Goal: Navigation & Orientation: Find specific page/section

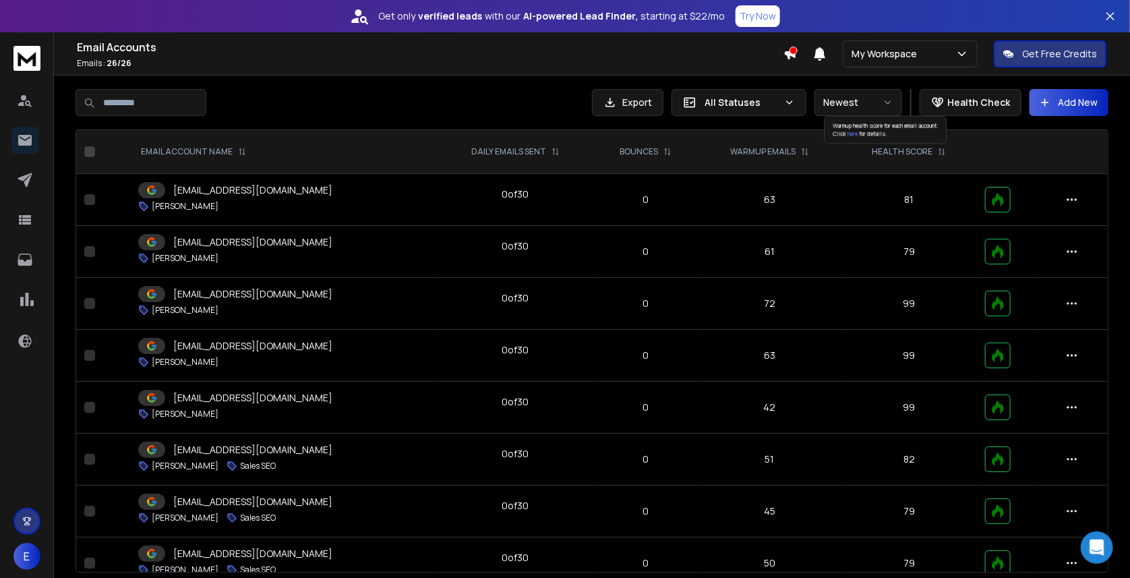
click at [890, 143] on div "Warmup health score for each email account. Click here for details." at bounding box center [885, 130] width 123 height 28
click at [892, 147] on p "HEALTH SCORE" at bounding box center [901, 151] width 61 height 11
click at [892, 152] on p "HEALTH SCORE" at bounding box center [901, 151] width 61 height 11
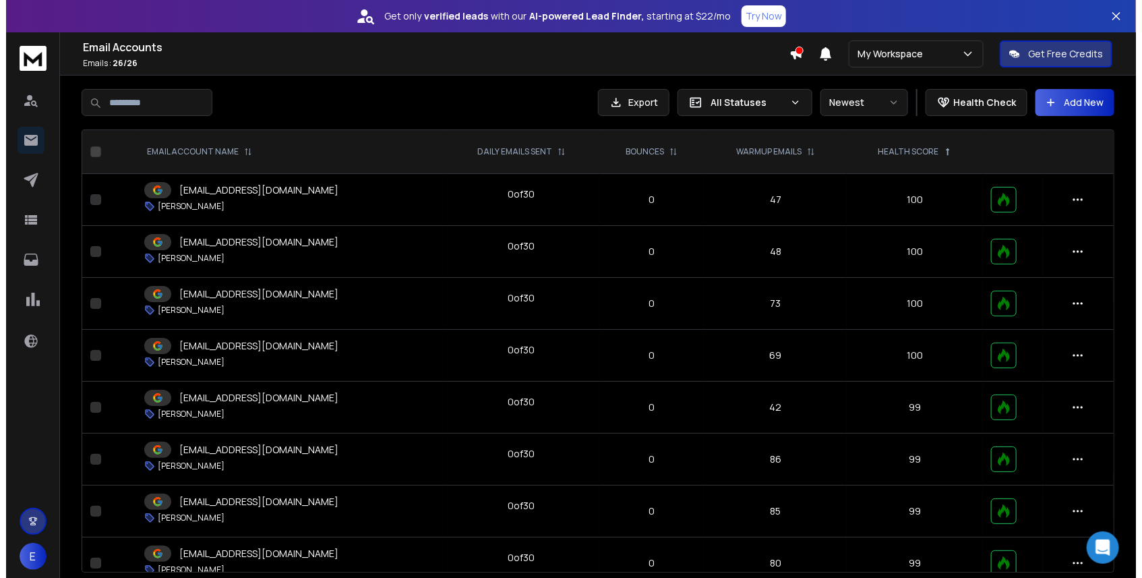
scroll to position [963, 0]
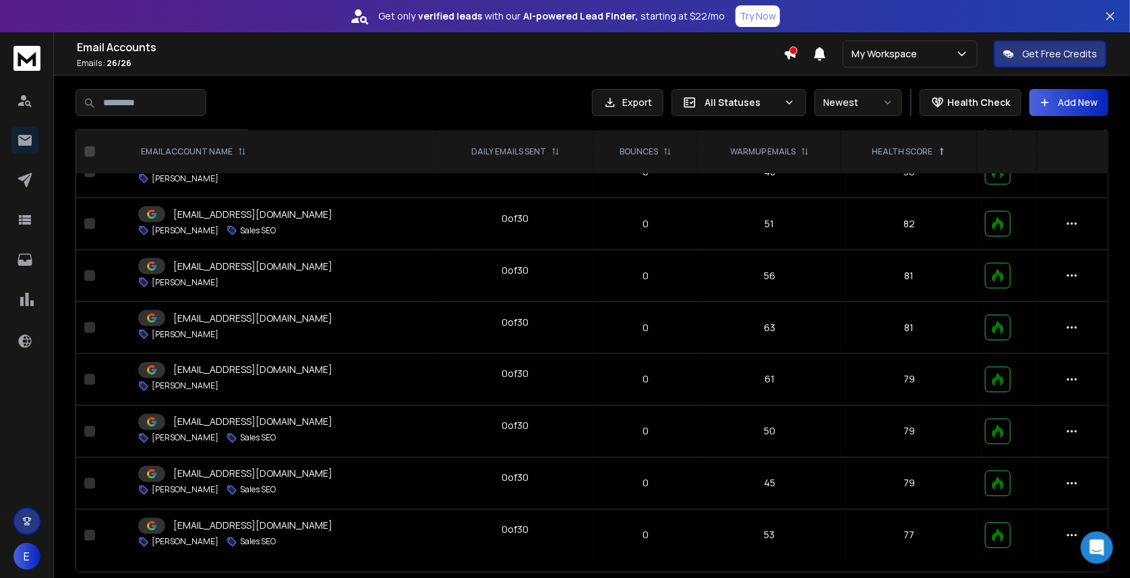
click at [840, 528] on td "77" at bounding box center [908, 536] width 136 height 52
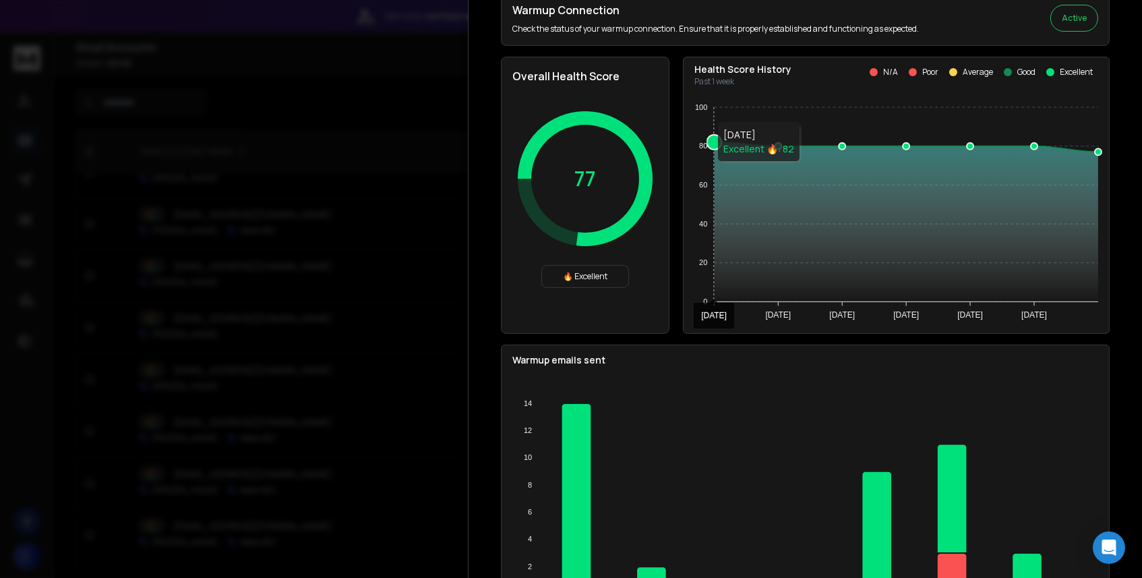
scroll to position [526, 0]
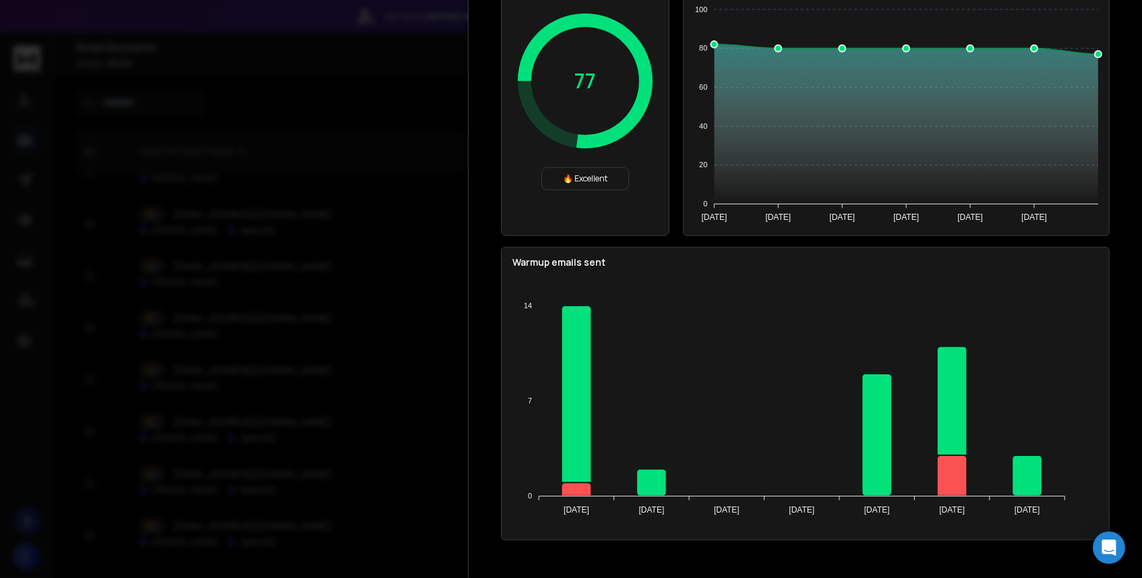
drag, startPoint x: 436, startPoint y: 424, endPoint x: 372, endPoint y: 549, distance: 140.8
click at [435, 424] on div at bounding box center [571, 289] width 1142 height 578
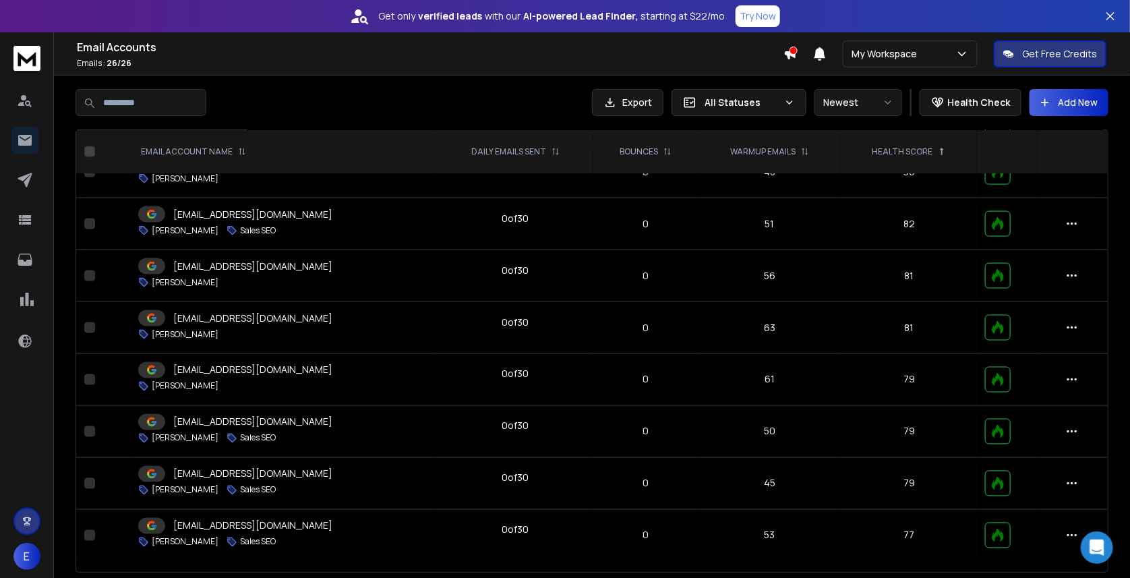
click at [317, 460] on td "[EMAIL_ADDRESS][DOMAIN_NAME] [PERSON_NAME]" at bounding box center [283, 484] width 307 height 52
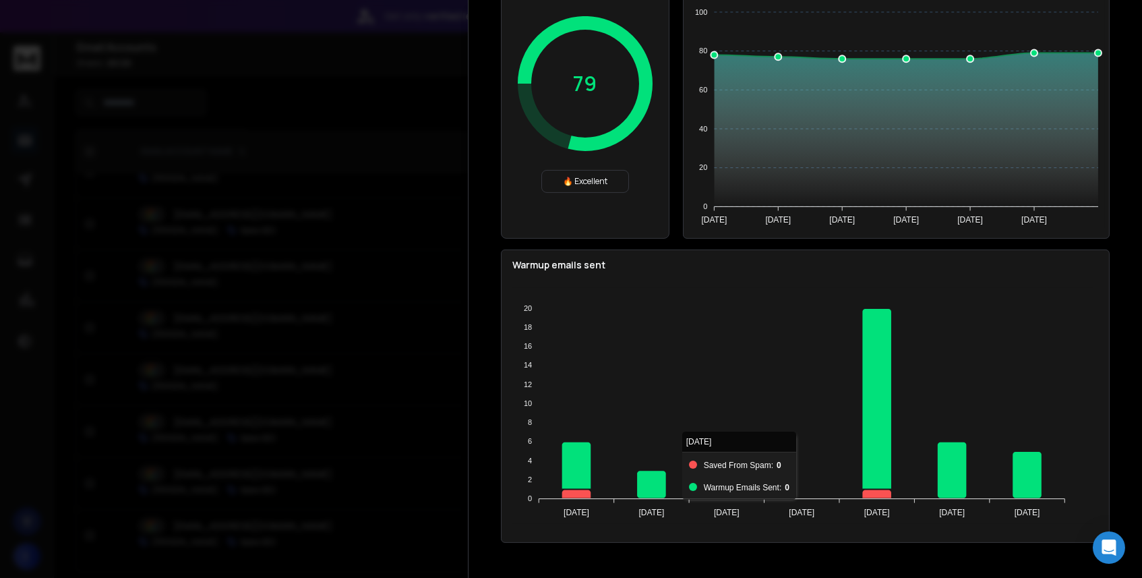
scroll to position [0, 0]
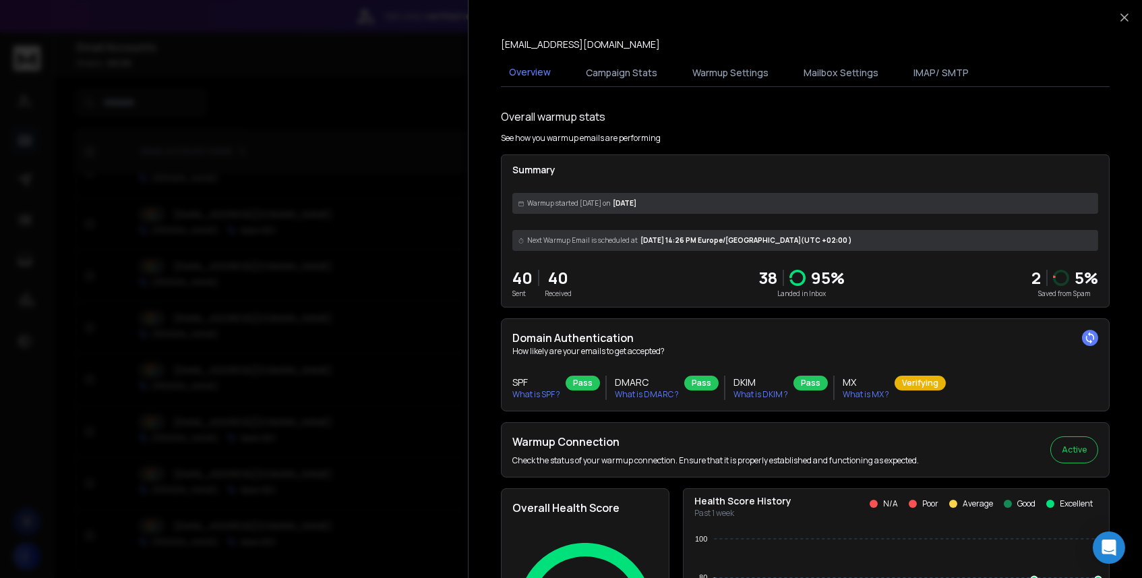
click at [232, 348] on div at bounding box center [571, 289] width 1142 height 578
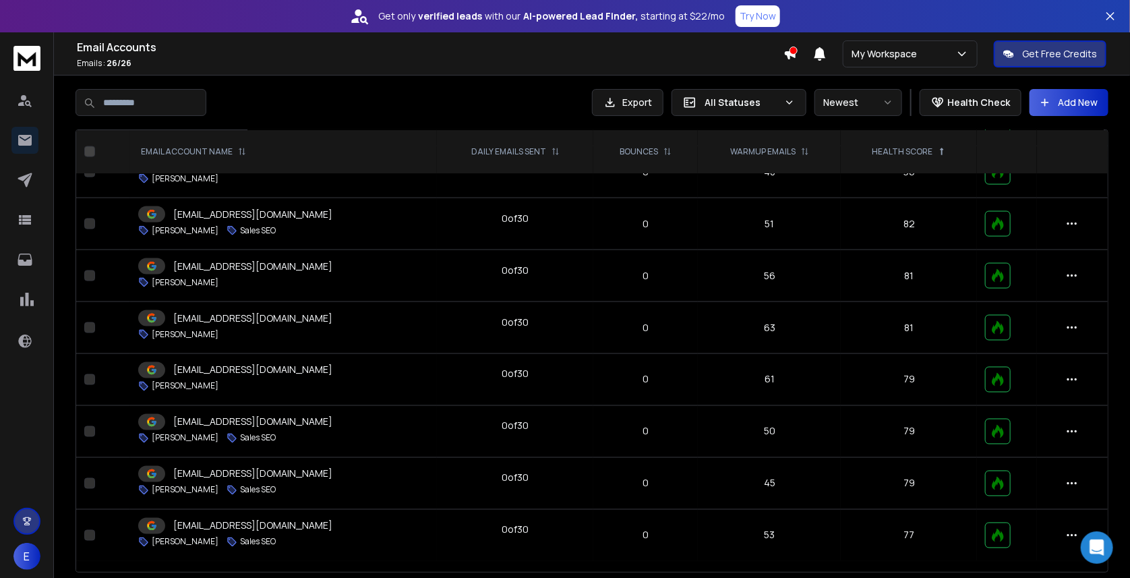
click at [840, 427] on td "79" at bounding box center [908, 432] width 136 height 52
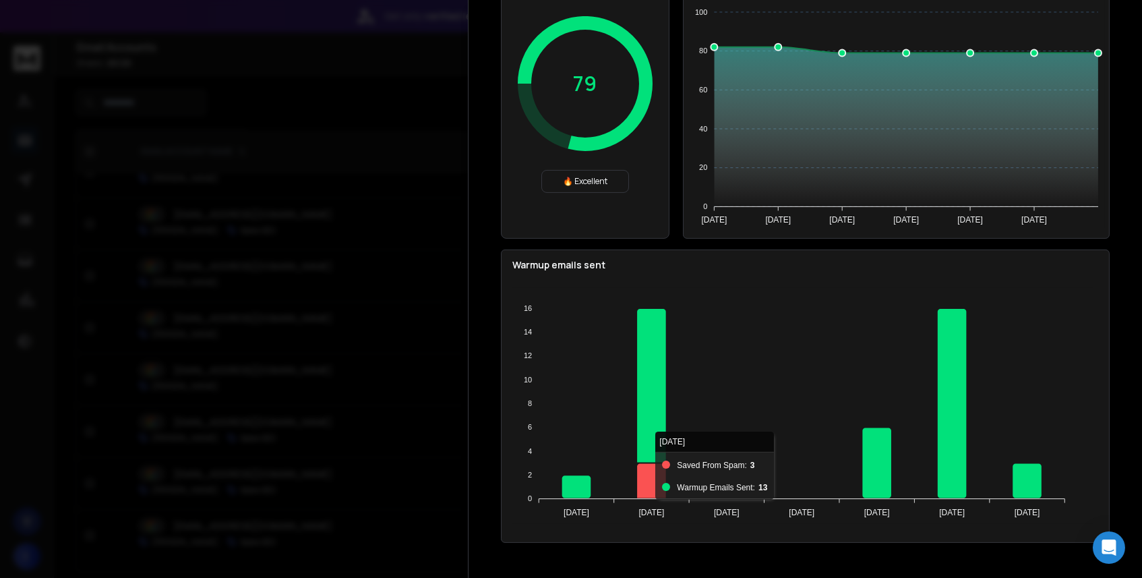
scroll to position [377, 0]
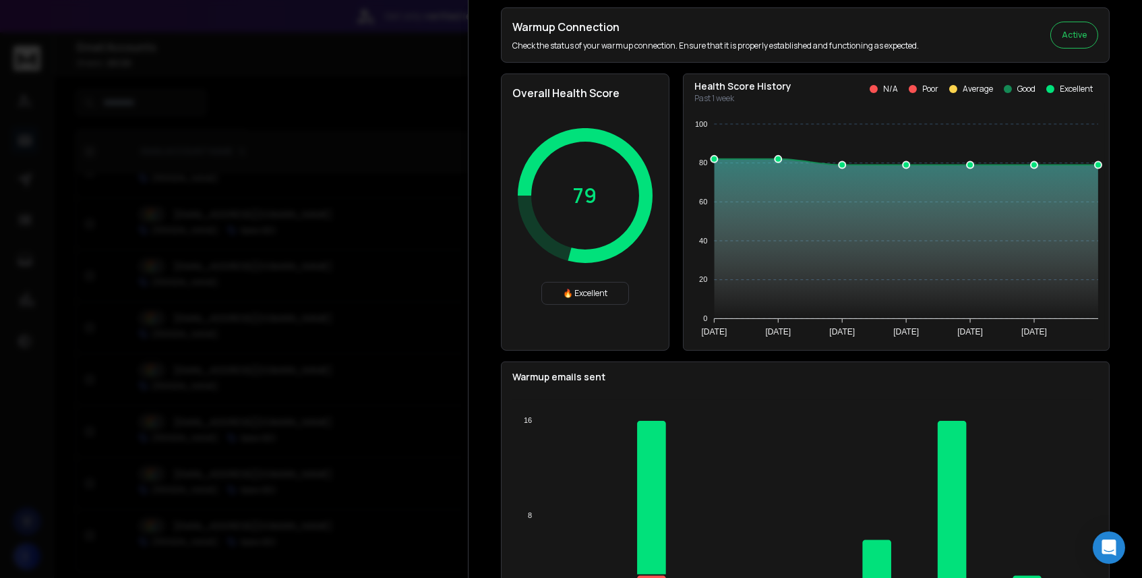
click at [177, 322] on div at bounding box center [571, 289] width 1142 height 578
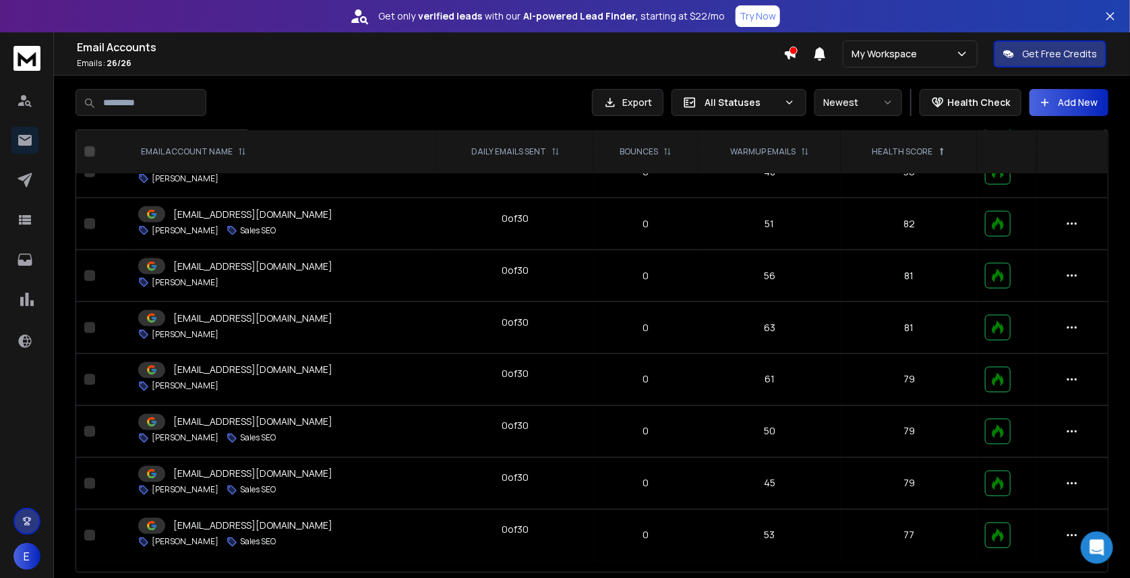
click at [429, 401] on td "[EMAIL_ADDRESS][DOMAIN_NAME] [PERSON_NAME]" at bounding box center [283, 380] width 307 height 52
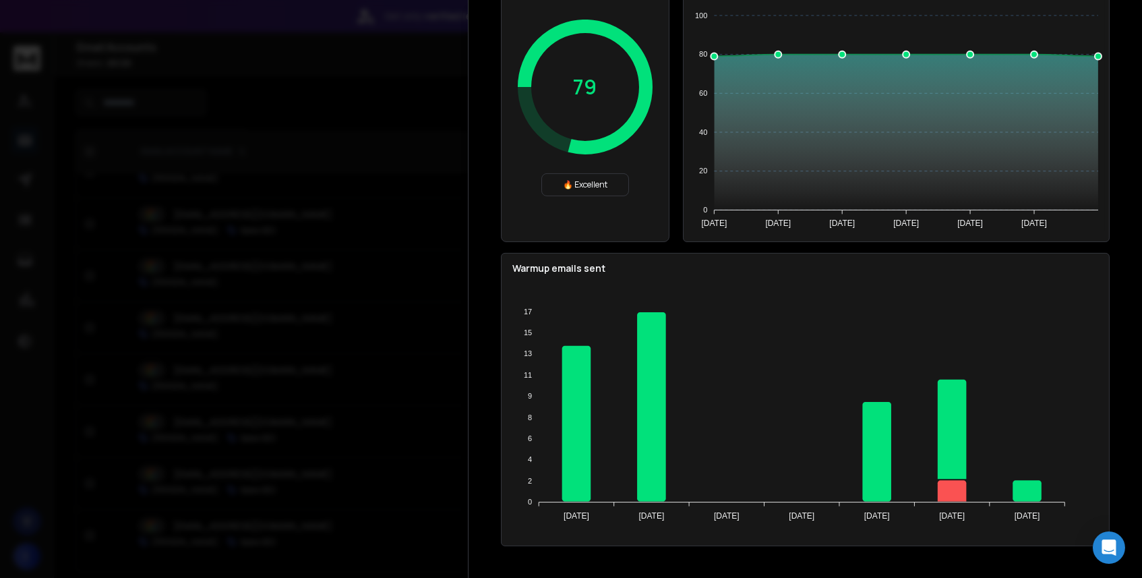
scroll to position [0, 0]
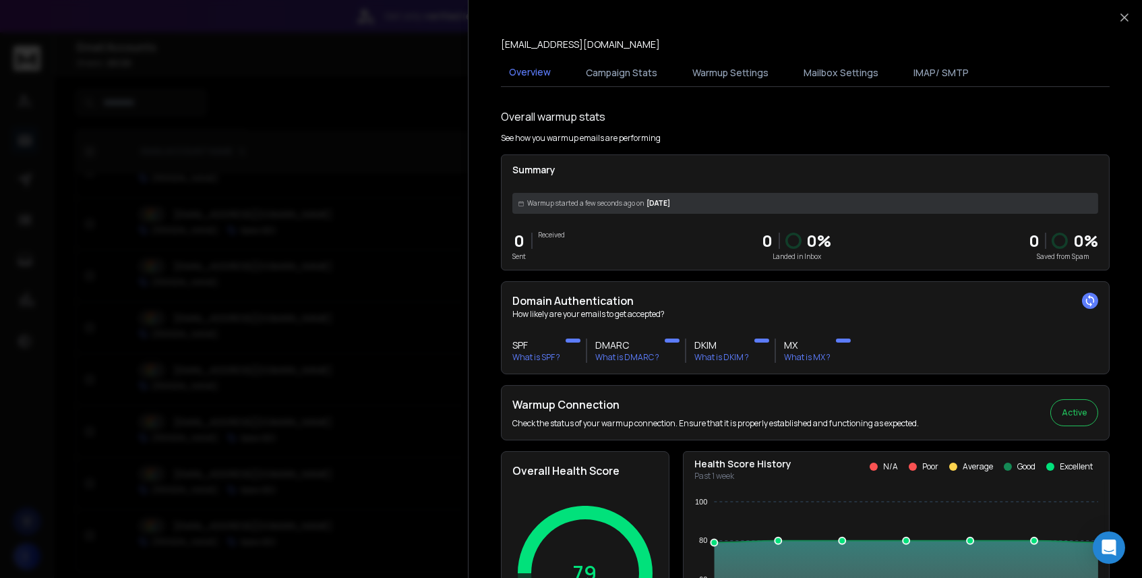
drag, startPoint x: 271, startPoint y: 289, endPoint x: 312, endPoint y: 333, distance: 60.1
click at [269, 290] on div at bounding box center [571, 289] width 1142 height 578
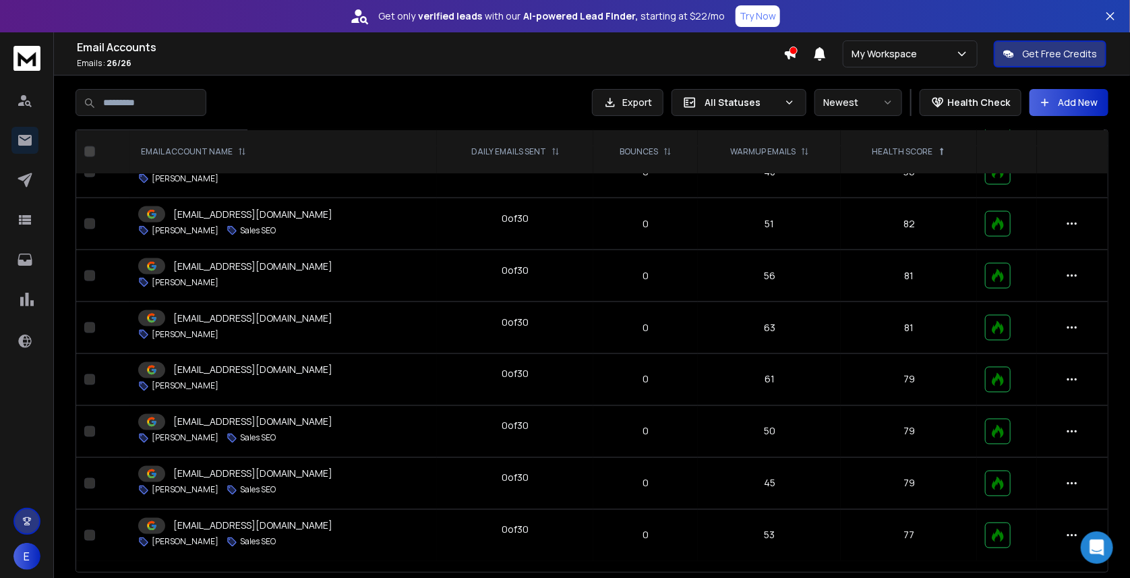
click at [350, 330] on div "[PERSON_NAME]" at bounding box center [283, 334] width 290 height 11
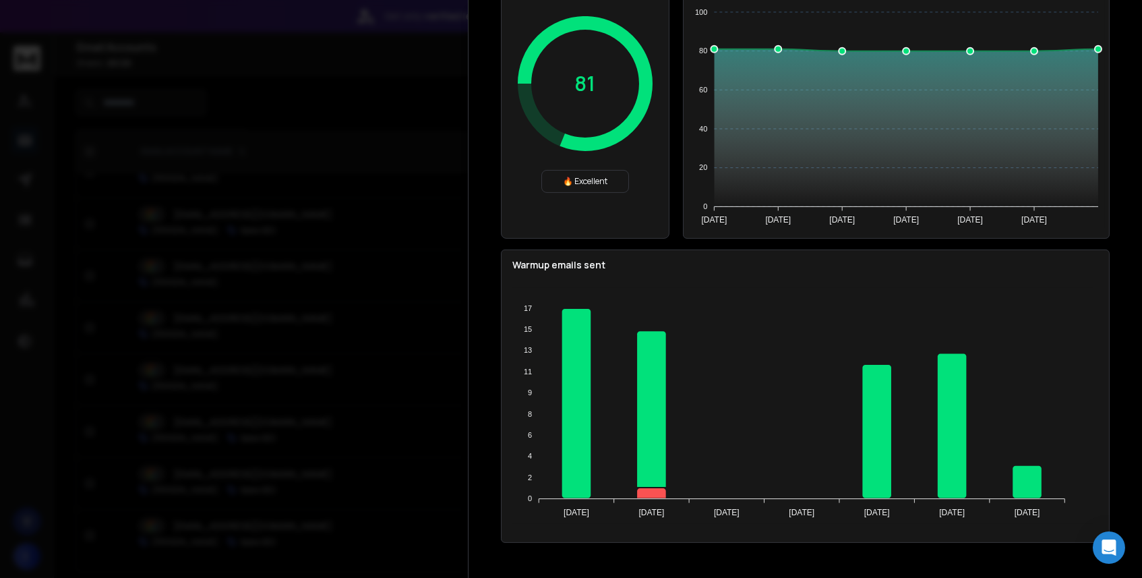
click at [378, 235] on div at bounding box center [571, 289] width 1142 height 578
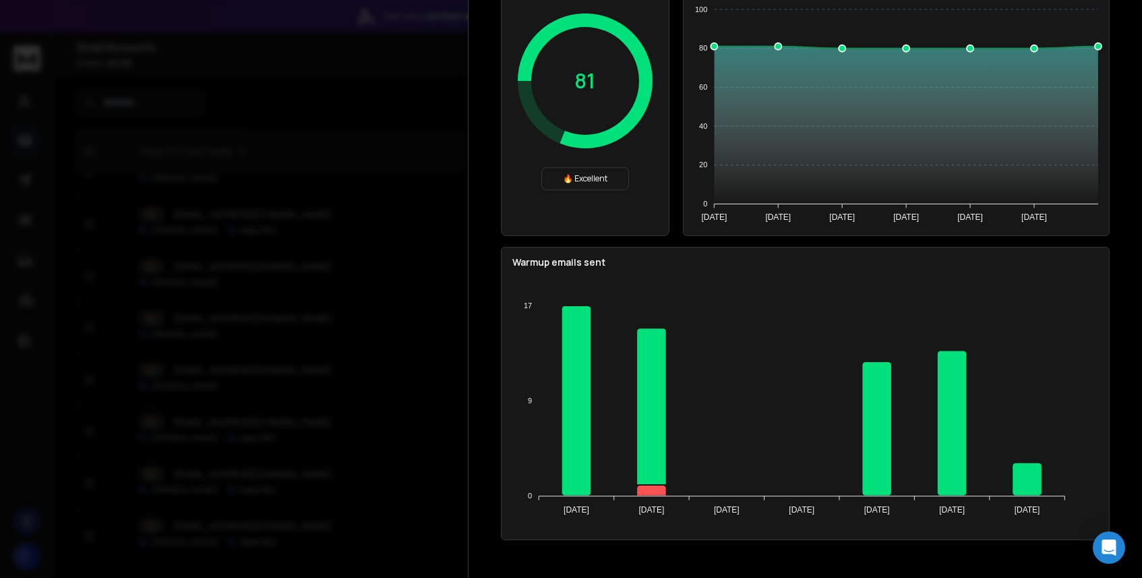
scroll to position [489, 0]
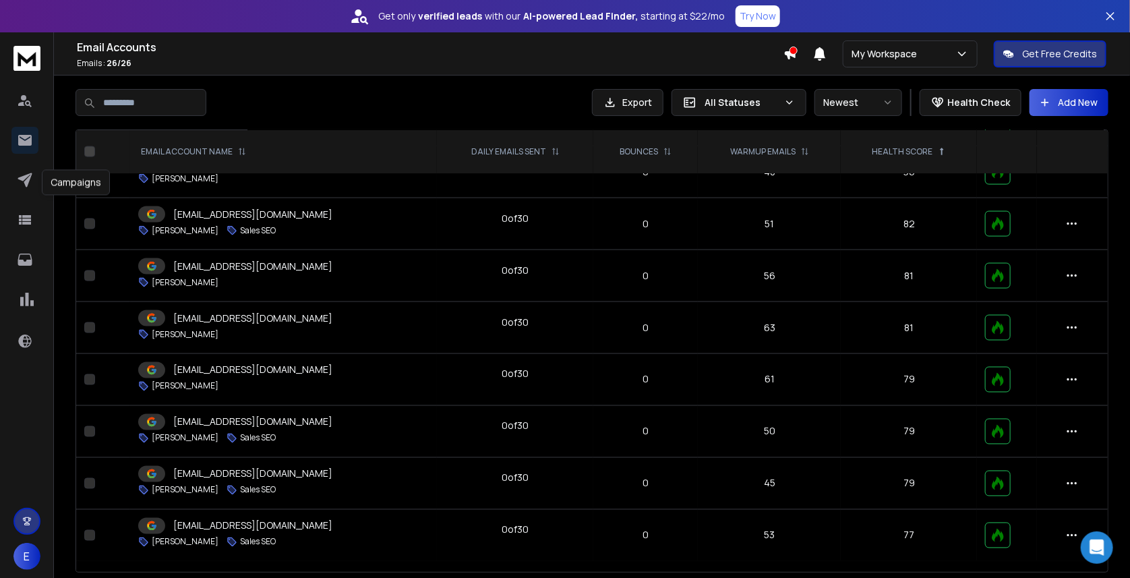
click at [40, 185] on div at bounding box center [26, 182] width 31 height 32
click at [30, 183] on icon at bounding box center [25, 180] width 16 height 16
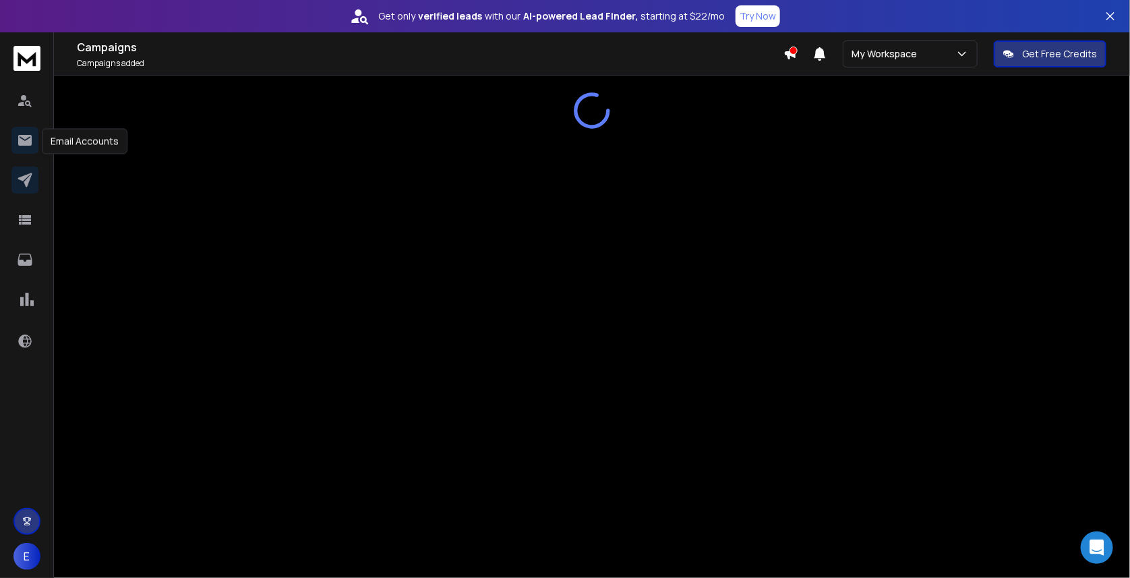
click at [32, 152] on link at bounding box center [24, 140] width 27 height 27
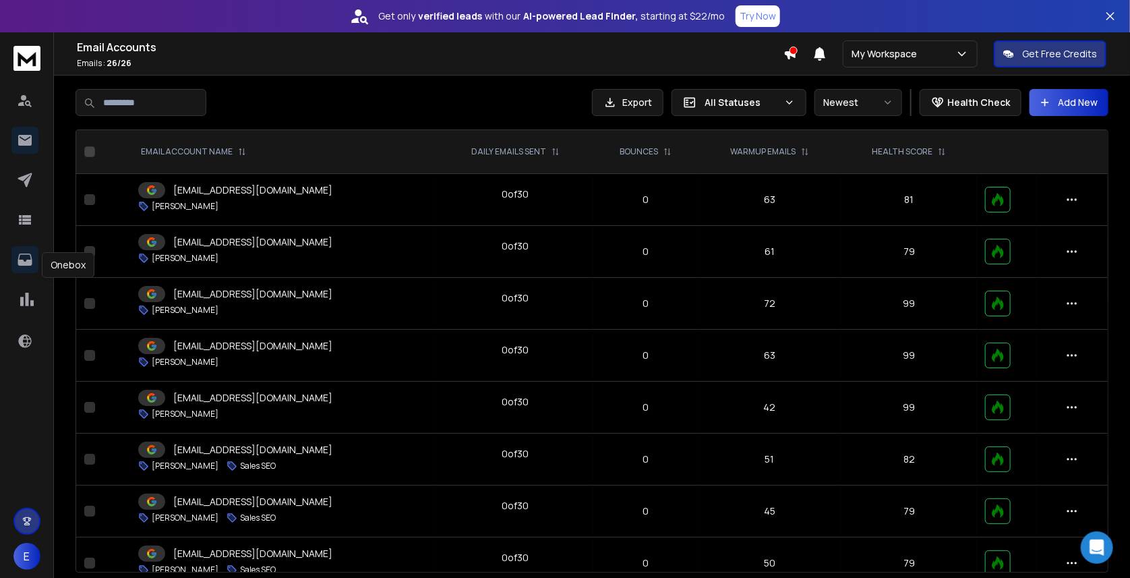
click at [33, 273] on link at bounding box center [24, 259] width 27 height 27
